Goal: Check status

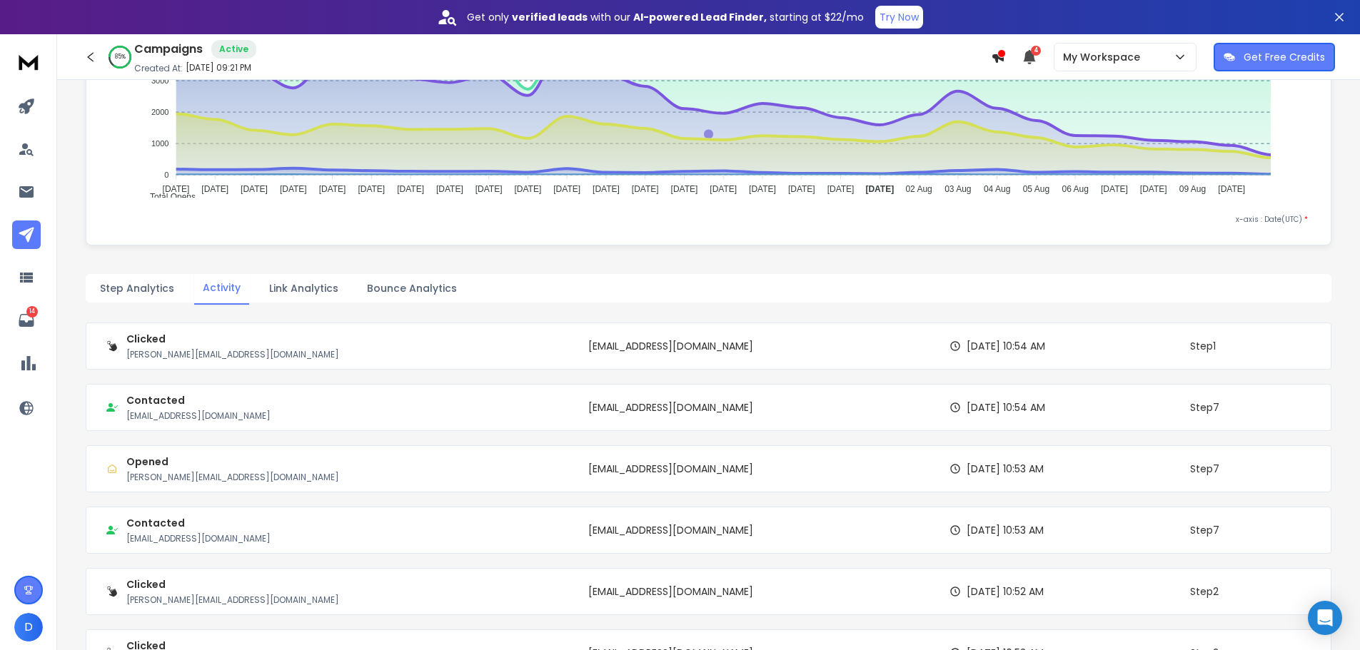
scroll to position [362, 0]
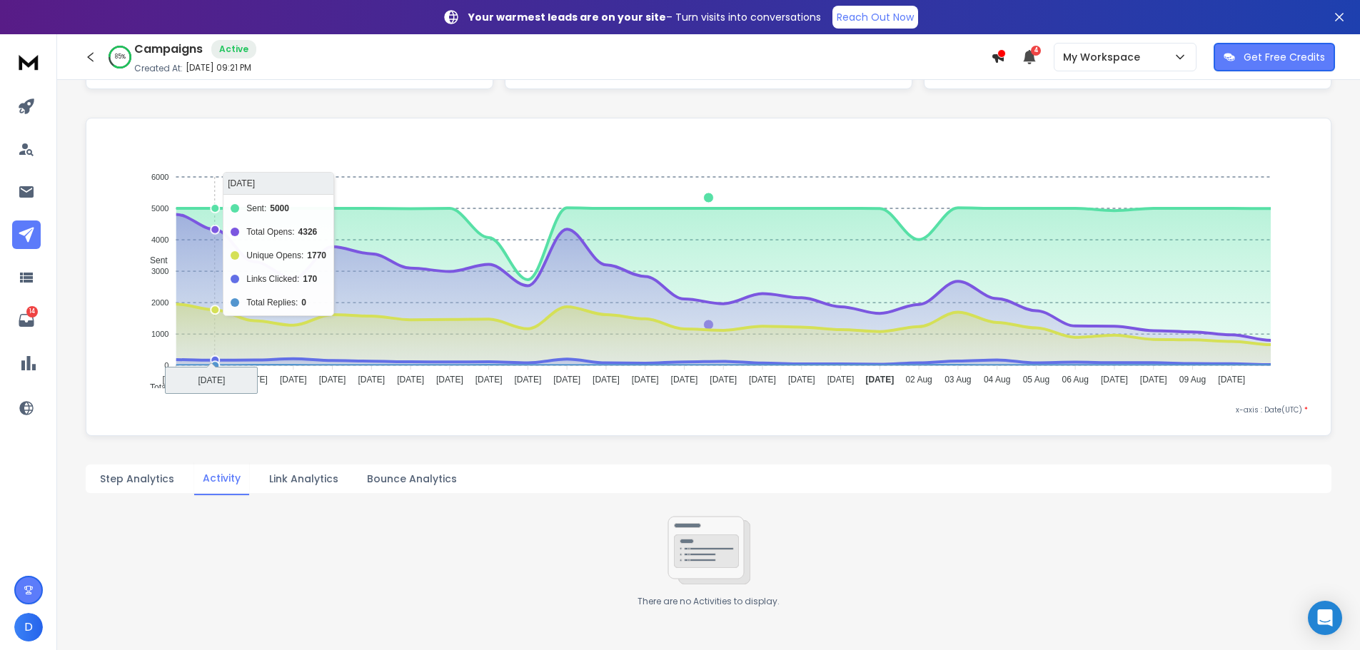
scroll to position [277, 0]
click at [216, 257] on div "Leads Contacted 0 Open Rate - 18670 Total Click Rate - 2595 Total Reply Rate - …" at bounding box center [709, 292] width 1246 height 675
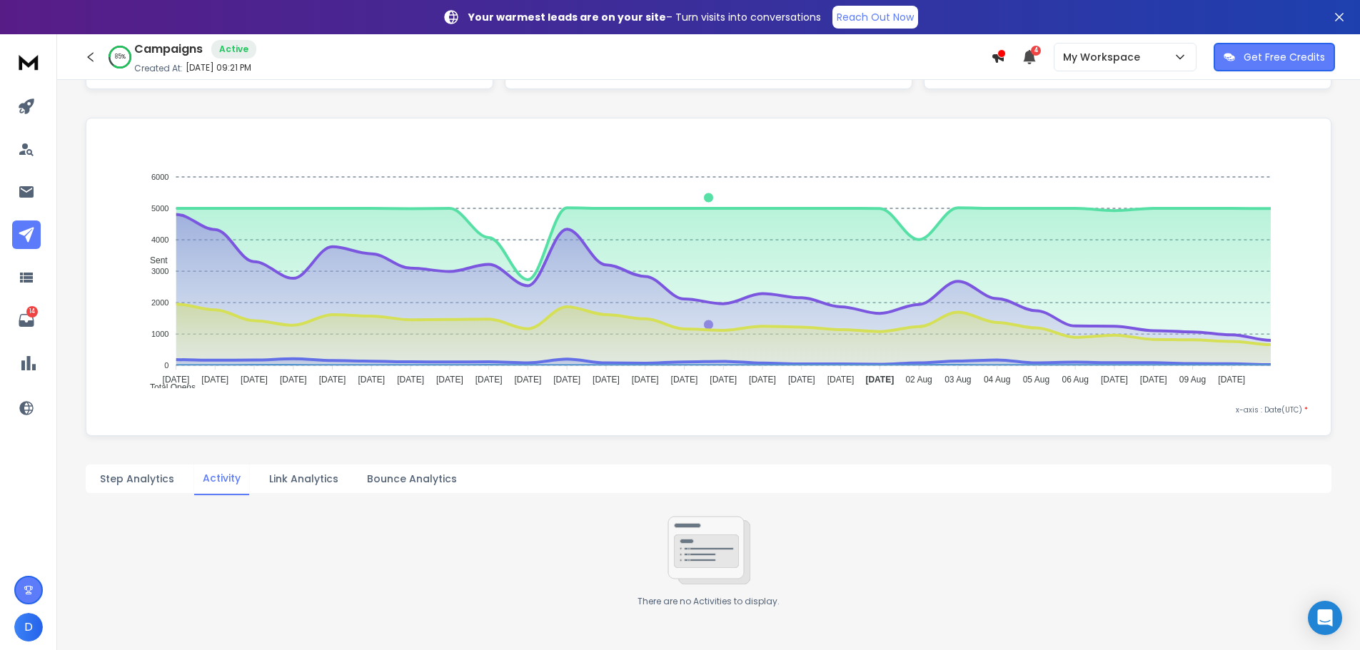
click at [165, 481] on button "Step Analytics" at bounding box center [136, 478] width 91 height 31
click at [218, 485] on button "Activity" at bounding box center [221, 479] width 55 height 33
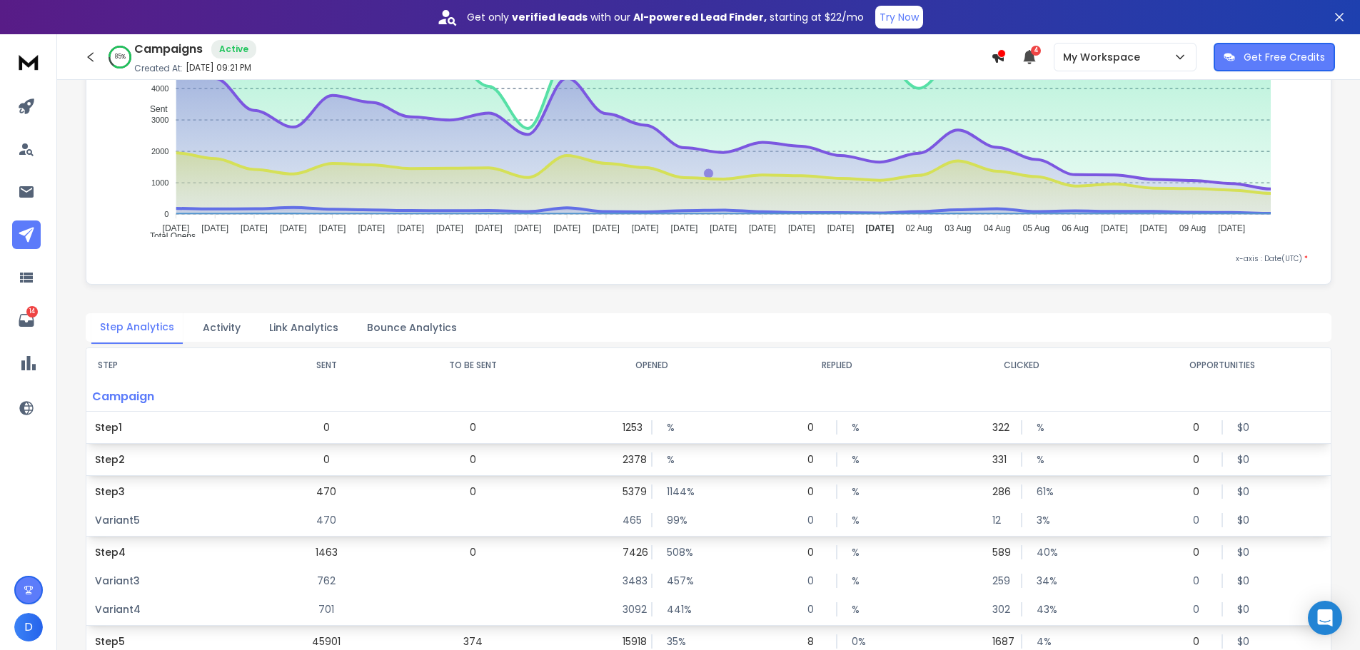
scroll to position [277, 0]
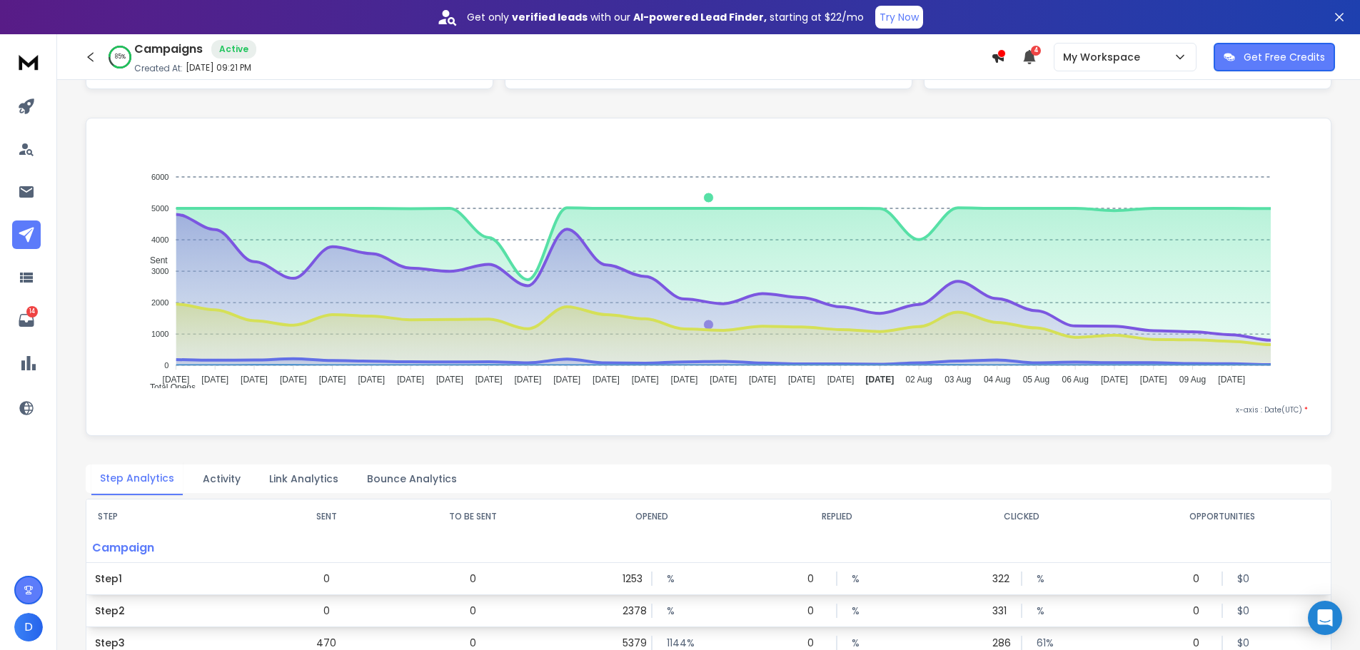
click at [221, 330] on div "Leads Contacted 0 Open Rate - 18670 Total Click Rate - 2595 Total Reply Rate - …" at bounding box center [709, 545] width 1246 height 1181
